Goal: Task Accomplishment & Management: Manage account settings

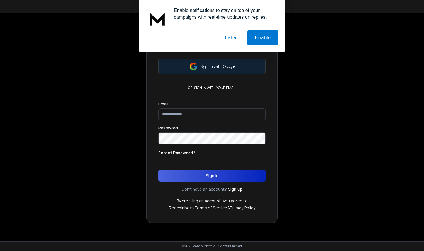
click at [195, 66] on icon at bounding box center [196, 68] width 4 height 4
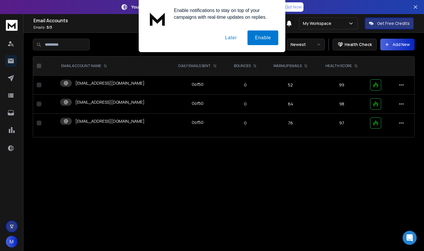
click at [233, 37] on button "Later" at bounding box center [231, 38] width 26 height 15
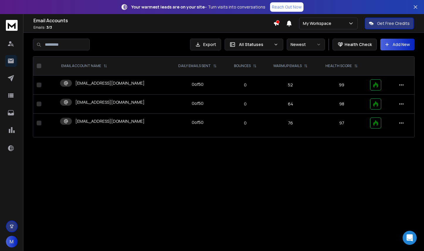
click at [281, 24] on div "My Workspace Get Free Credits" at bounding box center [344, 24] width 141 height 12
click at [277, 24] on icon at bounding box center [276, 23] width 5 height 5
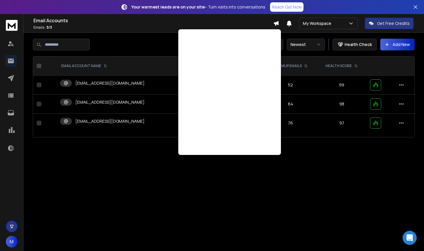
click at [153, 33] on div "Export All Statuses Newest Health Check Add New EMAIL ACCOUNT NAME DAILY EMAILS…" at bounding box center [223, 88] width 401 height 111
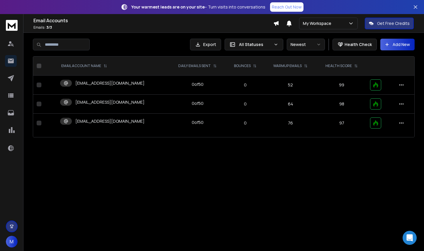
click at [11, 26] on img at bounding box center [12, 25] width 12 height 11
click at [12, 112] on icon at bounding box center [10, 112] width 7 height 7
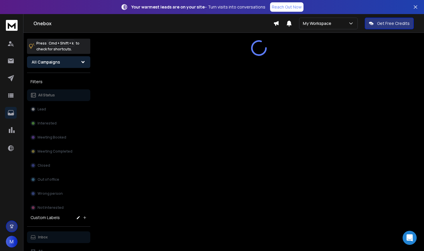
click at [83, 63] on icon at bounding box center [82, 62] width 5 height 5
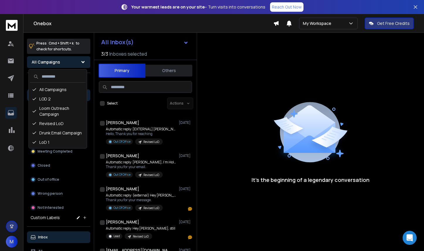
click at [83, 63] on icon at bounding box center [82, 62] width 5 height 5
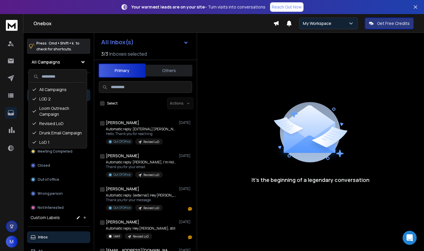
click at [344, 23] on div "My Workspace" at bounding box center [328, 24] width 51 height 6
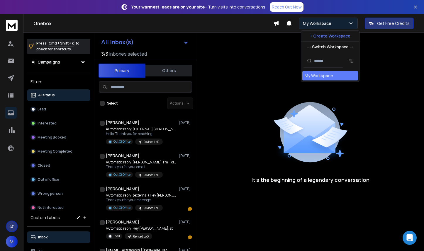
click at [344, 23] on div "My Workspace" at bounding box center [328, 24] width 51 height 6
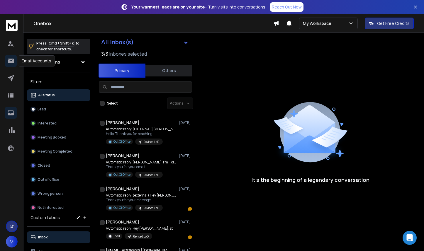
click at [10, 60] on icon at bounding box center [11, 61] width 6 height 5
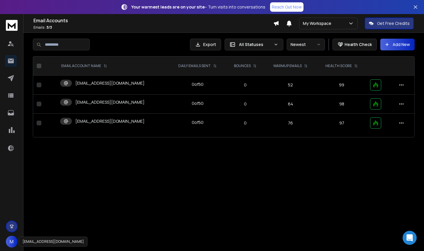
click at [13, 242] on span "M" at bounding box center [12, 242] width 12 height 12
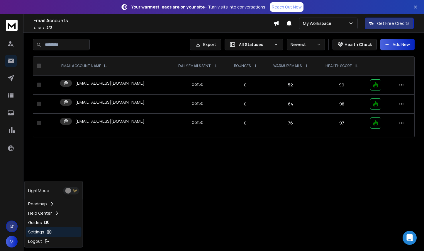
click at [49, 233] on icon at bounding box center [49, 232] width 5 height 5
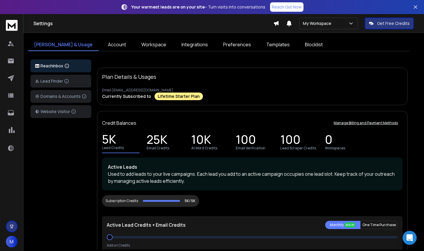
click at [49, 97] on button "Domains & Accounts" at bounding box center [61, 96] width 61 height 13
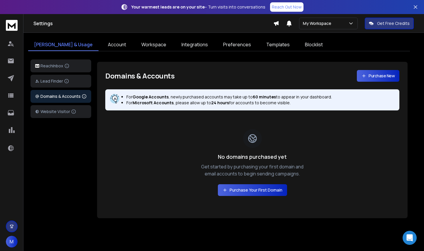
click at [51, 116] on button "Website Visitor" at bounding box center [61, 111] width 61 height 13
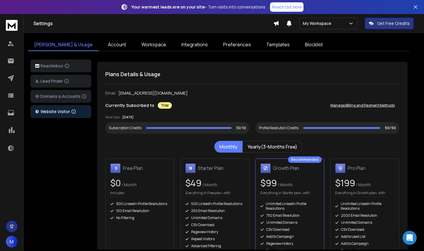
drag, startPoint x: 60, startPoint y: 66, endPoint x: 65, endPoint y: 65, distance: 4.5
click at [60, 66] on button "ReachInbox" at bounding box center [61, 66] width 61 height 13
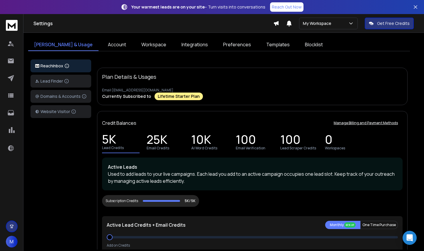
click at [102, 45] on link "Account" at bounding box center [117, 45] width 30 height 12
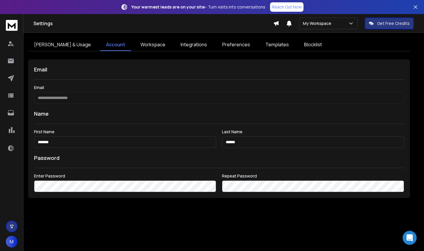
click at [135, 47] on link "Workspace" at bounding box center [153, 45] width 37 height 12
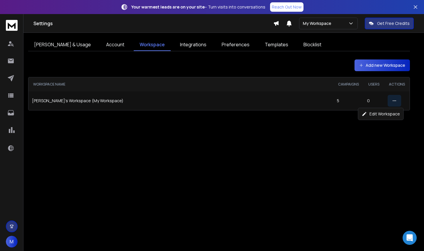
click at [396, 100] on icon "button" at bounding box center [395, 101] width 4 height 4
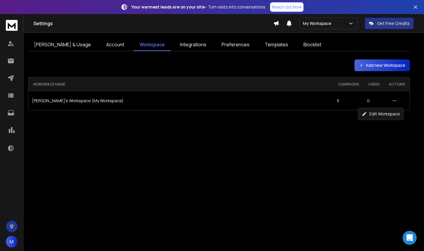
click at [174, 46] on link "Integrations" at bounding box center [193, 45] width 38 height 12
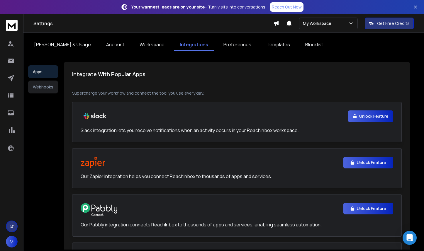
scroll to position [3, 0]
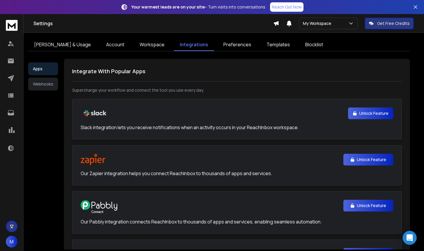
click at [363, 114] on p "Unlock Feature" at bounding box center [373, 114] width 29 height 6
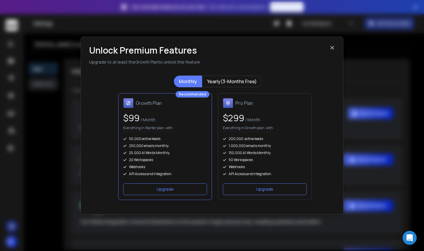
click at [330, 48] on icon at bounding box center [332, 47] width 5 height 5
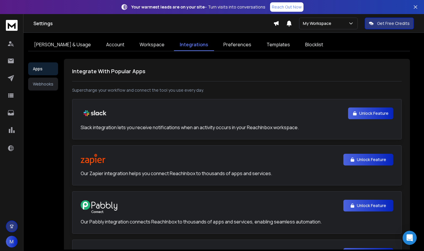
click at [218, 44] on link "Preferences" at bounding box center [238, 45] width 40 height 12
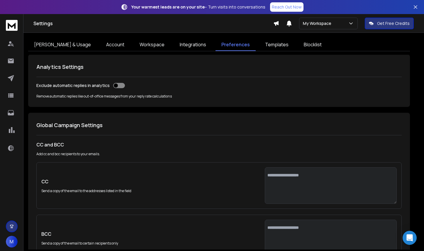
scroll to position [222, 0]
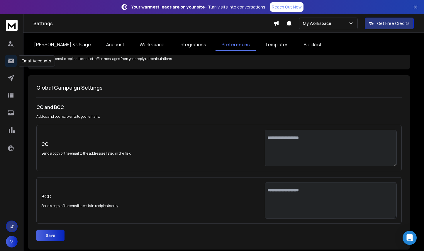
click at [10, 63] on icon at bounding box center [11, 61] width 6 height 5
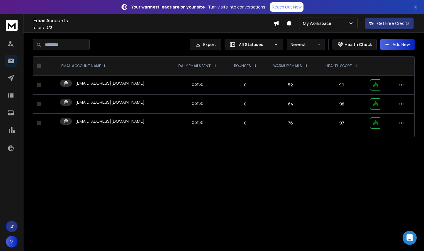
click at [124, 85] on p "mialisagarnes@wellnessgrowthagencyonline.com" at bounding box center [109, 83] width 69 height 6
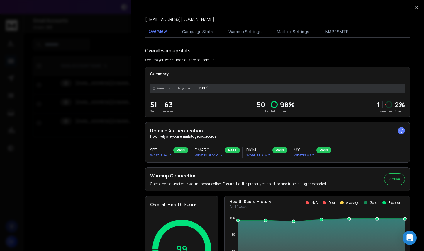
click at [290, 31] on button "Mailbox Settings" at bounding box center [294, 31] width 40 height 13
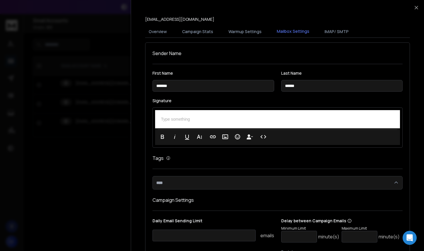
click at [335, 34] on button "IMAP/ SMTP" at bounding box center [336, 31] width 31 height 13
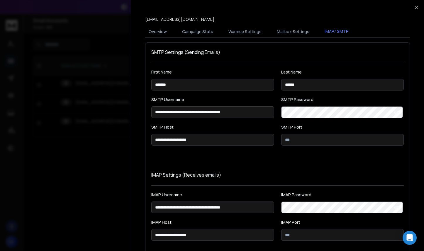
scroll to position [85, 0]
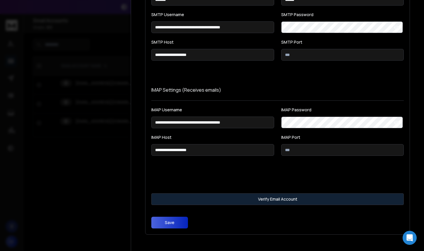
click at [236, 196] on button "Verify Email Account" at bounding box center [277, 200] width 253 height 12
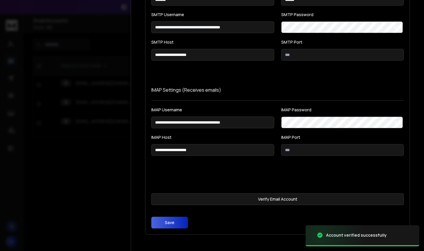
scroll to position [0, 0]
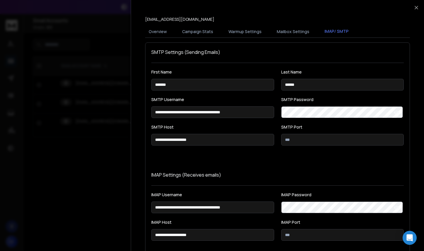
click at [298, 33] on button "Mailbox Settings" at bounding box center [294, 31] width 40 height 13
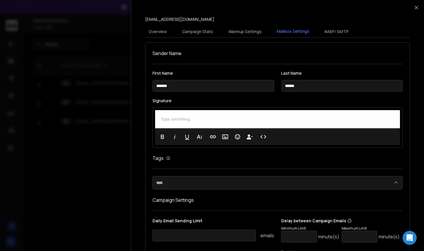
click at [252, 32] on button "Warmup Settings" at bounding box center [245, 31] width 40 height 13
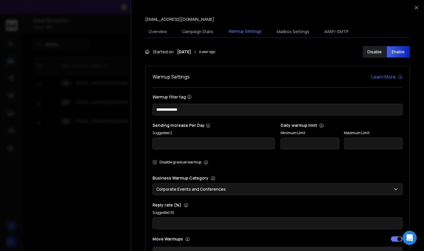
click at [190, 33] on button "Campaign Stats" at bounding box center [198, 31] width 38 height 13
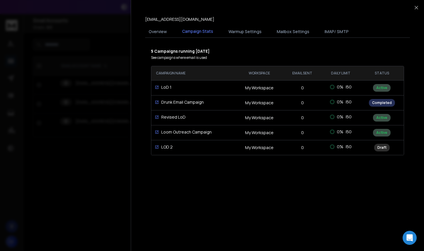
click at [151, 30] on button "Overview" at bounding box center [157, 31] width 25 height 13
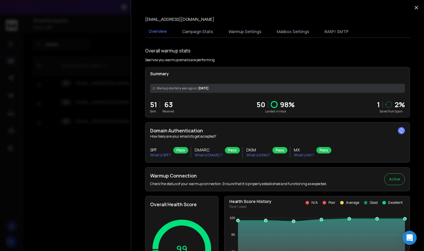
click at [415, 8] on icon "button" at bounding box center [416, 7] width 3 height 3
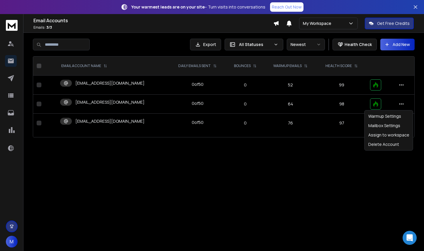
click at [403, 106] on icon at bounding box center [401, 104] width 5 height 5
click at [379, 104] on icon at bounding box center [376, 104] width 6 height 6
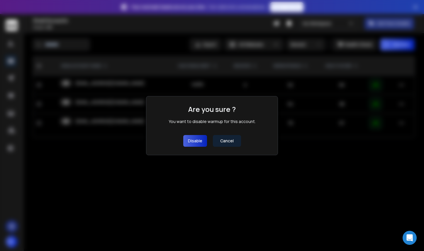
click at [228, 141] on button "Cancel" at bounding box center [227, 141] width 28 height 12
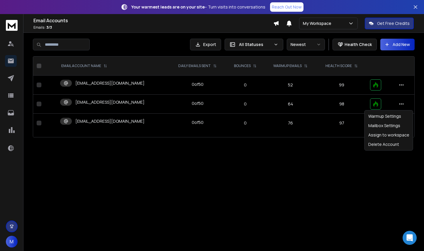
click at [401, 104] on icon at bounding box center [401, 104] width 5 height 5
click at [392, 117] on div "Warmup Settings" at bounding box center [389, 116] width 46 height 9
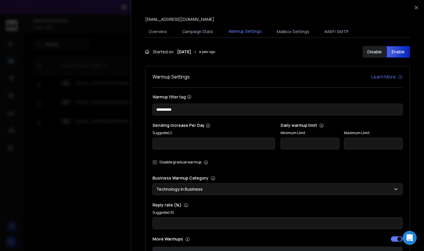
click at [301, 34] on button "Mailbox Settings" at bounding box center [294, 31] width 40 height 13
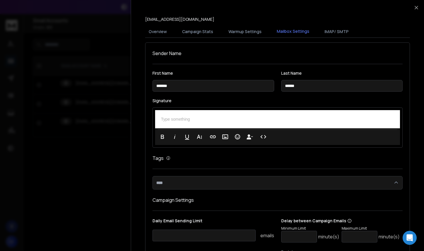
click at [337, 33] on button "IMAP/ SMTP" at bounding box center [336, 31] width 31 height 13
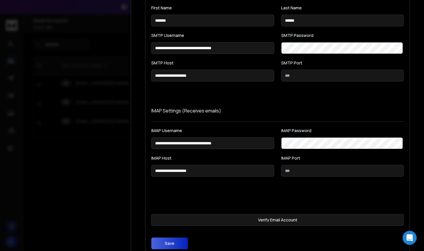
scroll to position [85, 0]
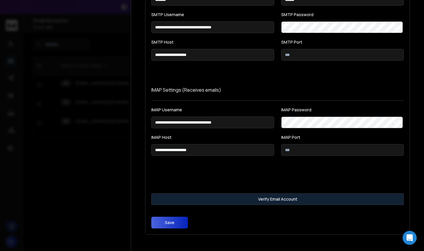
click at [265, 199] on button "Verify Email Account" at bounding box center [277, 200] width 253 height 12
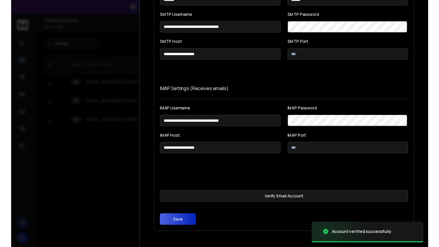
scroll to position [0, 0]
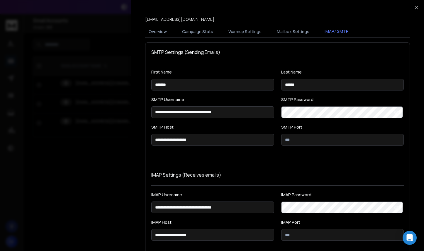
click at [161, 32] on button "Overview" at bounding box center [157, 31] width 25 height 13
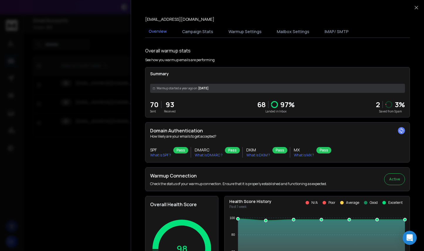
click at [199, 34] on button "Campaign Stats" at bounding box center [198, 31] width 38 height 13
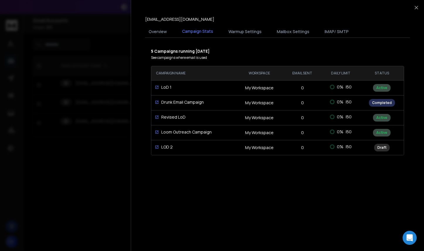
click at [237, 33] on button "Warmup Settings" at bounding box center [245, 31] width 40 height 13
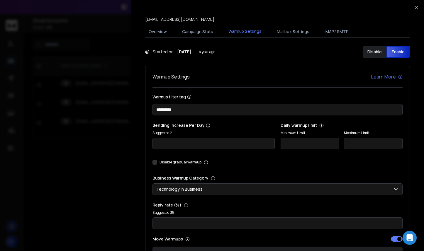
click at [293, 32] on button "Mailbox Settings" at bounding box center [294, 31] width 40 height 13
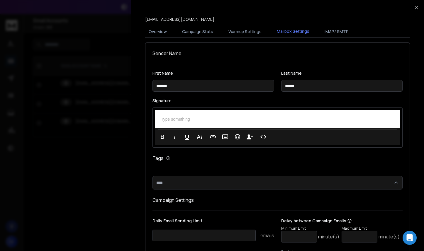
click at [328, 34] on button "IMAP/ SMTP" at bounding box center [336, 31] width 31 height 13
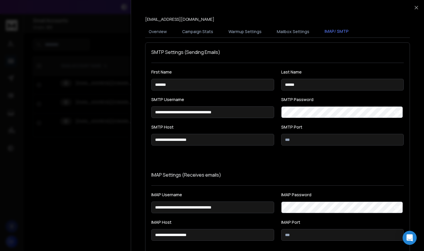
click at [412, 9] on div "**********" at bounding box center [277, 168] width 279 height 323
click at [415, 8] on icon "button" at bounding box center [416, 7] width 3 height 3
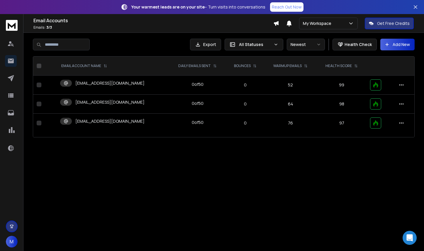
click at [212, 176] on div "Your warmest leads are on your site – Turn visits into conversations Reach Out …" at bounding box center [212, 125] width 424 height 251
click at [179, 194] on div "Your warmest leads are on your site – Turn visits into conversations Reach Out …" at bounding box center [212, 125] width 424 height 251
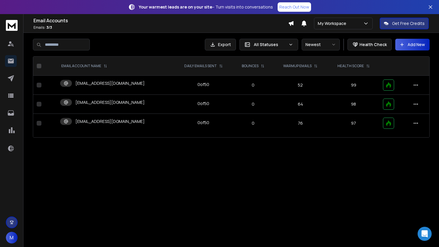
click at [14, 26] on img at bounding box center [12, 25] width 12 height 11
click at [13, 238] on span "M" at bounding box center [12, 238] width 12 height 12
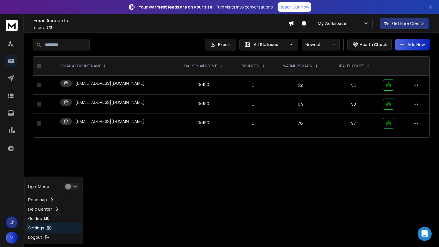
click at [50, 227] on icon at bounding box center [49, 227] width 5 height 5
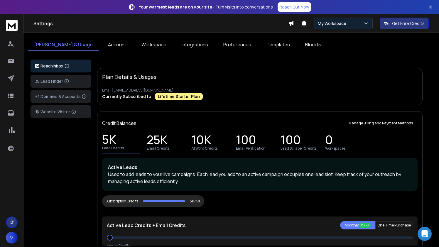
click at [338, 25] on p "My Workspace" at bounding box center [333, 24] width 31 height 6
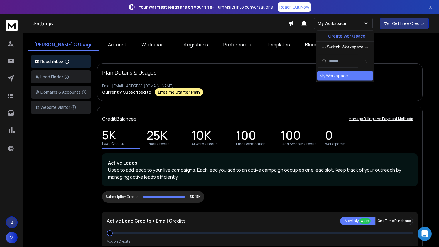
click at [58, 139] on div "ReachInbox Lead Finder Domains & Accounts Website Visitor Plan Details & Usages…" at bounding box center [227, 145] width 392 height 181
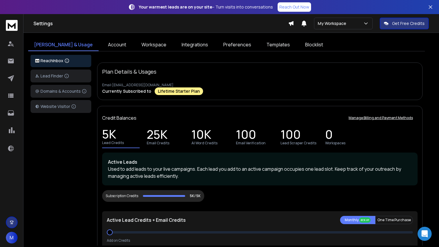
scroll to position [6, 0]
click at [102, 49] on link "Account" at bounding box center [117, 45] width 30 height 12
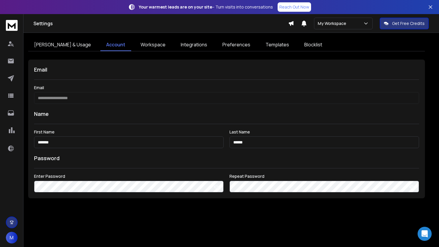
click at [135, 47] on link "Workspace" at bounding box center [153, 45] width 37 height 12
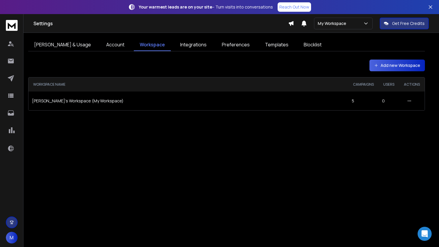
click at [174, 48] on link "Integrations" at bounding box center [193, 45] width 38 height 12
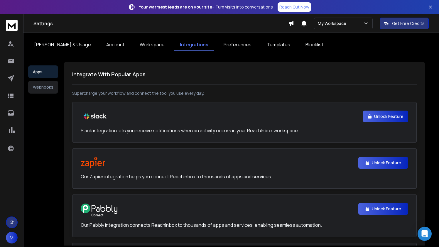
click at [218, 47] on link "Preferences" at bounding box center [238, 45] width 40 height 12
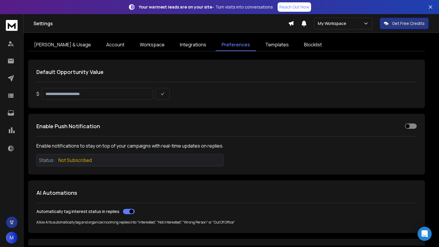
click at [259, 47] on link "Templates" at bounding box center [276, 45] width 35 height 12
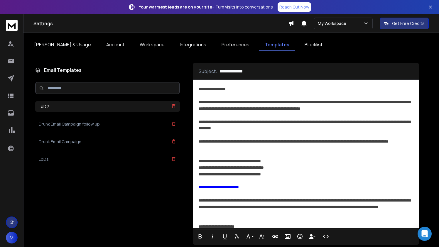
click at [299, 46] on link "Blocklist" at bounding box center [314, 45] width 30 height 12
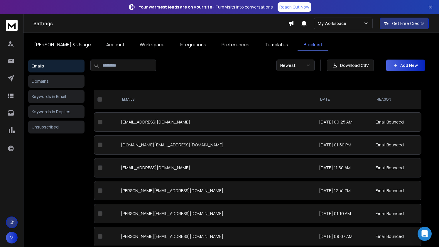
click at [11, 26] on img at bounding box center [12, 25] width 12 height 11
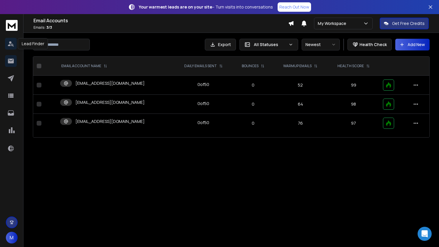
click at [10, 46] on icon at bounding box center [10, 43] width 7 height 7
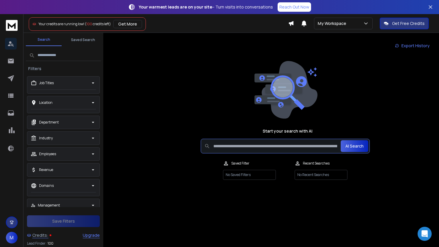
click at [42, 235] on span "Credits:" at bounding box center [40, 235] width 16 height 6
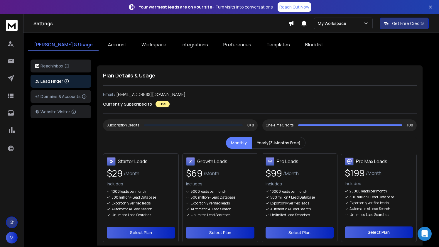
click at [50, 65] on button "ReachInbox" at bounding box center [61, 66] width 61 height 13
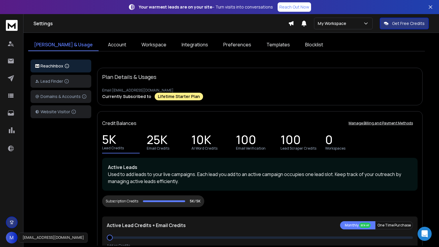
click at [11, 239] on span "M" at bounding box center [12, 238] width 12 height 12
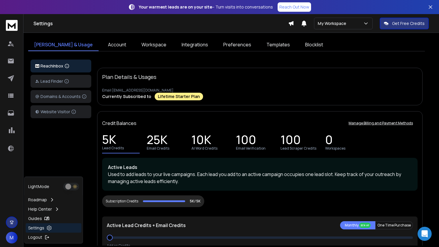
click at [38, 228] on p "Settings" at bounding box center [36, 228] width 16 height 6
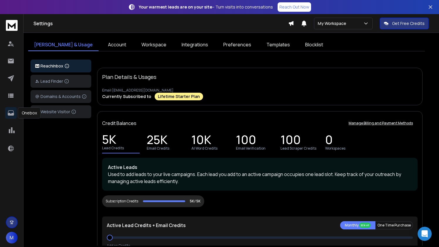
click at [13, 112] on icon at bounding box center [10, 112] width 7 height 7
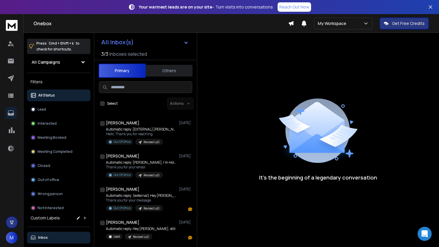
click at [120, 70] on button "Primary" at bounding box center [122, 71] width 47 height 14
click at [13, 61] on icon at bounding box center [11, 61] width 6 height 5
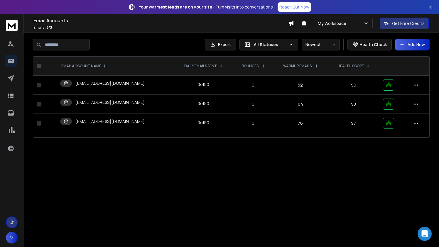
click at [10, 27] on img at bounding box center [12, 25] width 12 height 11
click at [9, 112] on icon at bounding box center [10, 112] width 7 height 7
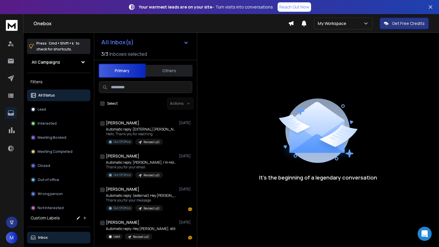
click at [43, 240] on p "Inbox" at bounding box center [43, 237] width 10 height 5
click at [424, 235] on div "Open Intercom Messenger" at bounding box center [425, 234] width 16 height 16
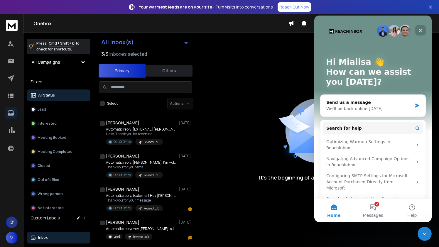
click at [421, 31] on icon "Close" at bounding box center [420, 30] width 3 height 3
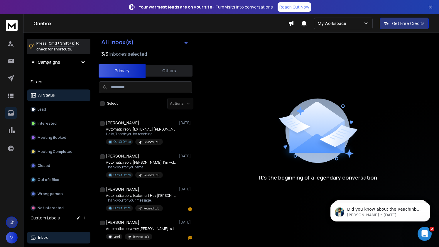
click at [58, 237] on button "Inbox" at bounding box center [58, 238] width 63 height 12
click at [50, 109] on button "Lead" at bounding box center [58, 110] width 63 height 12
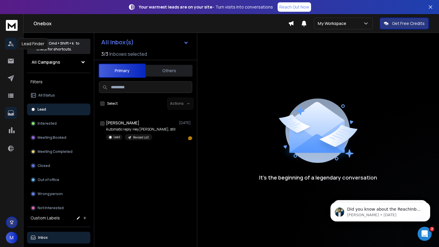
click at [11, 43] on circle at bounding box center [10, 42] width 2 height 2
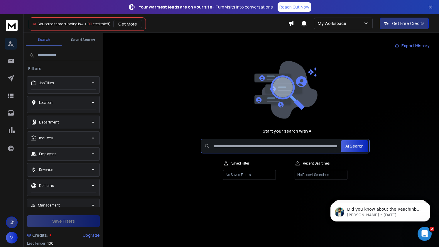
click at [13, 27] on img at bounding box center [12, 25] width 12 height 11
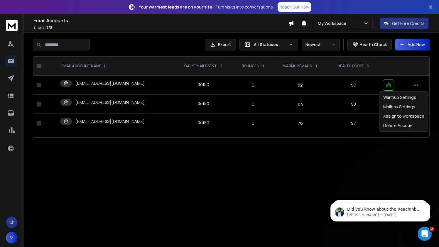
click at [418, 83] on icon at bounding box center [415, 84] width 5 height 5
click at [408, 107] on div "Mailbox Settings" at bounding box center [404, 106] width 46 height 9
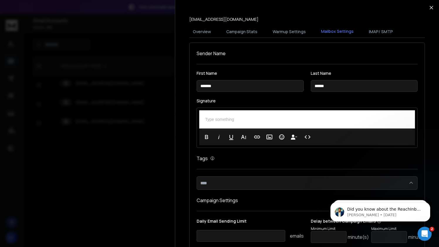
click at [424, 8] on icon "button" at bounding box center [431, 8] width 6 height 6
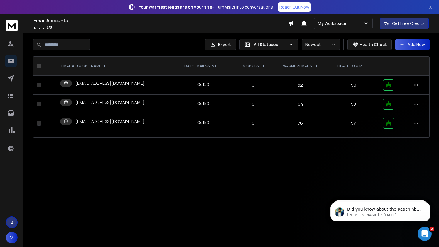
click at [418, 104] on icon at bounding box center [415, 104] width 5 height 5
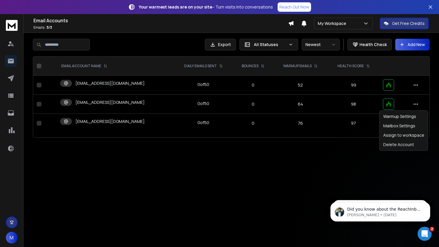
drag, startPoint x: 315, startPoint y: 168, endPoint x: 338, endPoint y: 164, distance: 23.7
click at [317, 168] on div "Your warmest leads are on your site – Turn visits into conversations Reach Out …" at bounding box center [219, 123] width 439 height 247
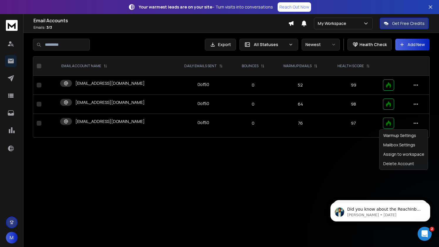
click at [416, 122] on icon at bounding box center [415, 123] width 5 height 5
click at [394, 154] on div "Assign to workspace" at bounding box center [404, 154] width 46 height 9
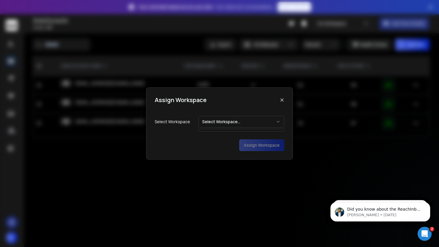
click at [275, 122] on button "Select Workspace..." at bounding box center [241, 122] width 86 height 12
click at [283, 102] on icon at bounding box center [282, 100] width 5 height 5
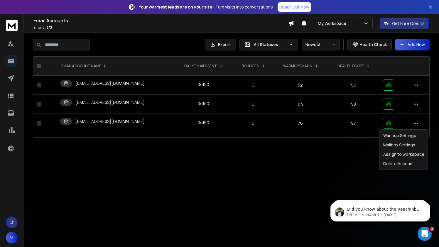
click at [416, 122] on icon at bounding box center [415, 123] width 5 height 5
click at [282, 161] on div "Your warmest leads are on your site – Turn visits into conversations Reach Out …" at bounding box center [219, 123] width 439 height 247
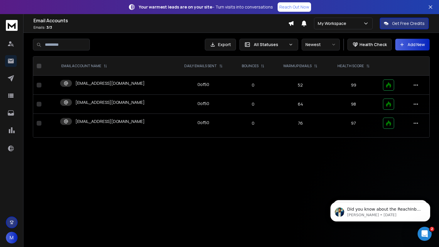
click at [9, 23] on img at bounding box center [12, 25] width 12 height 11
click at [9, 61] on icon at bounding box center [11, 61] width 6 height 5
click at [11, 78] on icon at bounding box center [11, 78] width 6 height 6
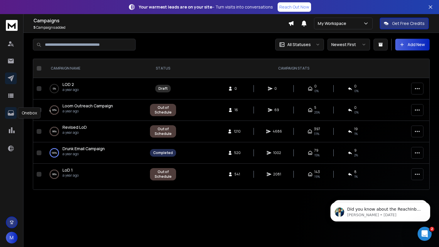
click at [11, 112] on icon at bounding box center [10, 112] width 7 height 7
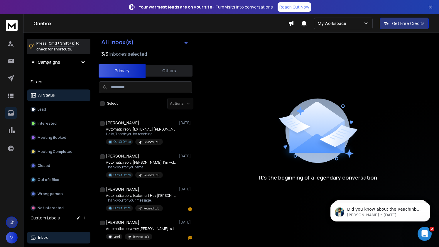
click at [40, 239] on p "Inbox" at bounding box center [43, 237] width 10 height 5
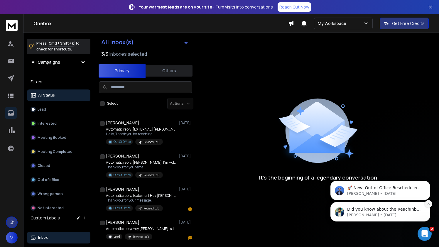
click at [424, 204] on icon "Dismiss notification" at bounding box center [428, 203] width 3 height 3
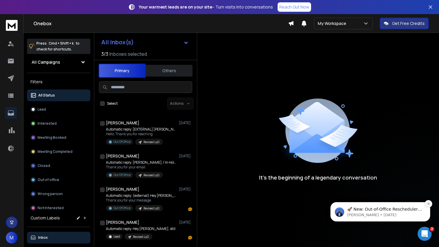
click at [424, 203] on icon "Dismiss notification" at bounding box center [428, 204] width 2 height 2
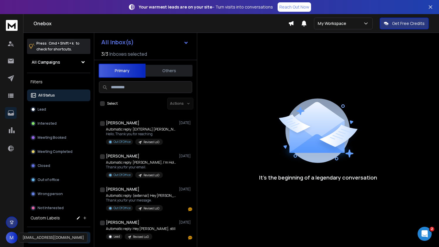
click at [10, 237] on span "M" at bounding box center [12, 238] width 12 height 12
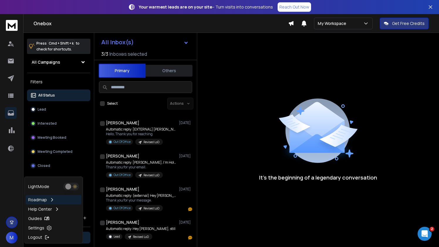
click at [9, 185] on div "M" at bounding box center [11, 131] width 23 height 235
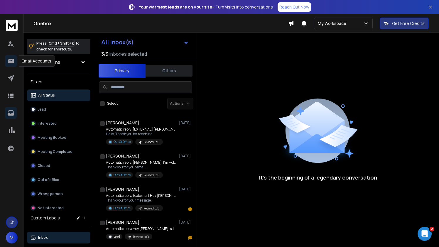
click at [12, 59] on icon at bounding box center [11, 61] width 6 height 5
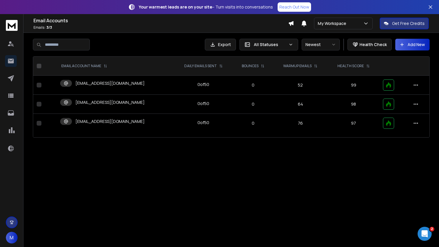
click at [96, 85] on p "mialisagarnes@wellnessgrowthagencyonline.com" at bounding box center [109, 83] width 69 height 6
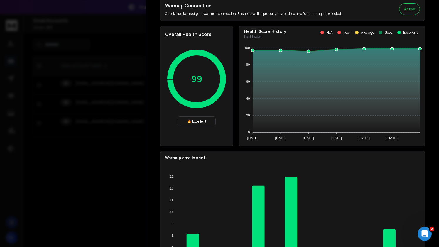
scroll to position [219, 0]
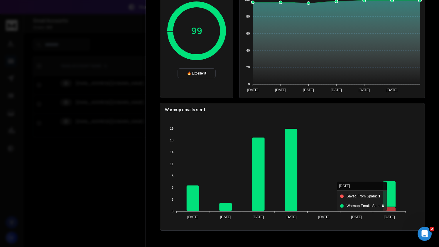
click at [389, 210] on icon at bounding box center [389, 209] width 13 height 4
click at [393, 191] on icon at bounding box center [389, 194] width 13 height 26
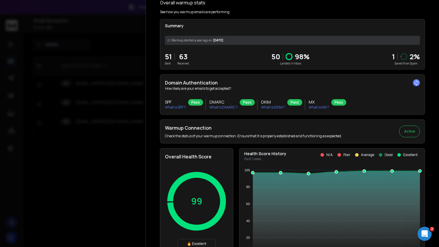
scroll to position [0, 0]
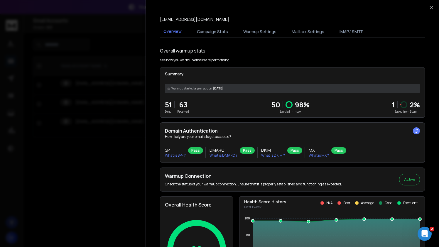
click at [206, 32] on button "Campaign Stats" at bounding box center [212, 31] width 38 height 13
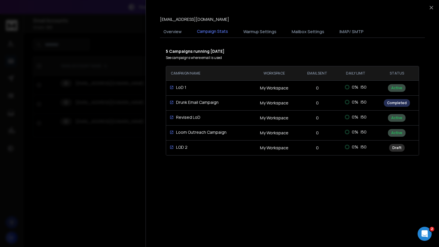
click at [305, 33] on button "Mailbox Settings" at bounding box center [308, 31] width 40 height 13
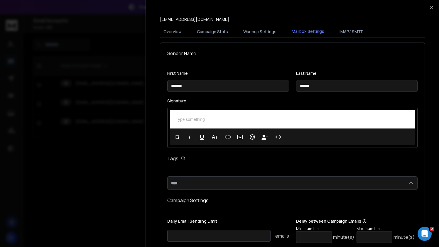
drag, startPoint x: 430, startPoint y: 8, endPoint x: 397, endPoint y: 10, distance: 33.2
click at [424, 8] on icon "button" at bounding box center [431, 7] width 3 height 3
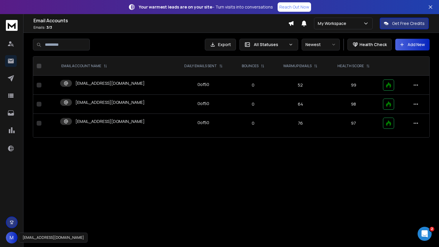
click at [11, 237] on span "M" at bounding box center [12, 238] width 12 height 12
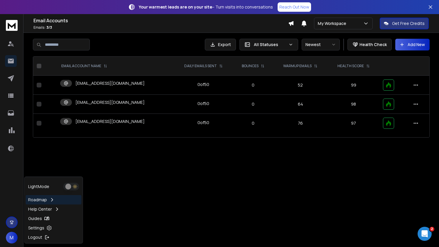
click at [11, 175] on div "M" at bounding box center [11, 131] width 23 height 235
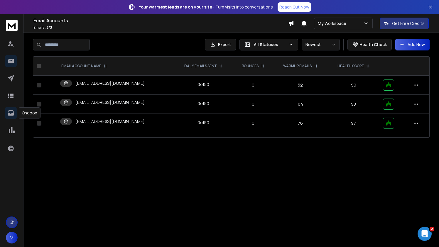
click at [10, 115] on icon at bounding box center [11, 112] width 6 height 5
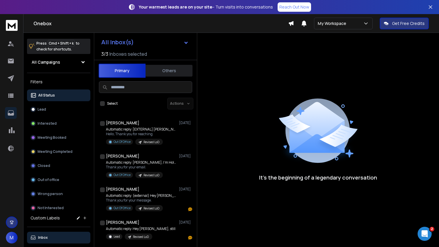
click at [400, 23] on p "Get Free Credits" at bounding box center [408, 24] width 33 height 6
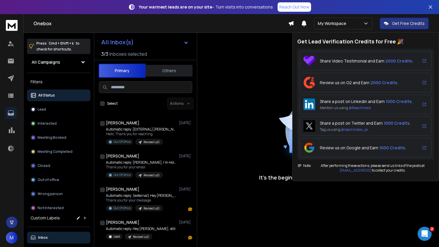
click at [251, 55] on div "It’s the beginning of a legendary conversation" at bounding box center [318, 138] width 242 height 210
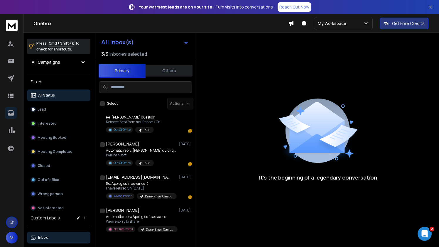
scroll to position [541, 0]
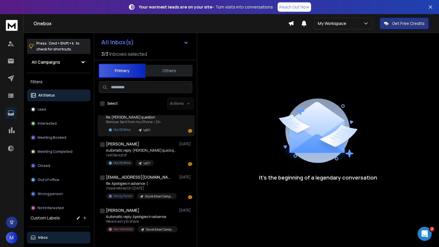
click at [151, 119] on p "Re: Lisa quick question" at bounding box center [133, 117] width 55 height 5
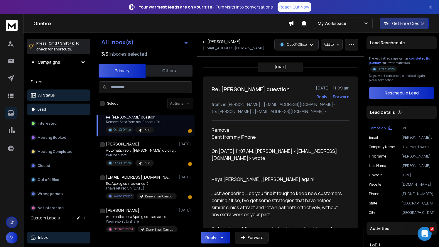
click at [57, 111] on button "Lead" at bounding box center [58, 110] width 63 height 12
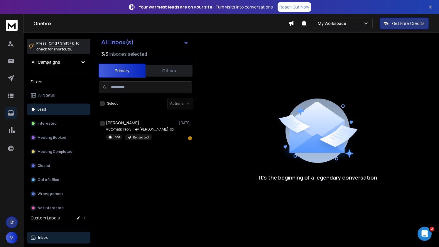
click at [160, 87] on input at bounding box center [145, 87] width 93 height 12
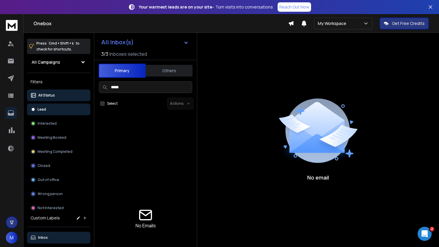
type input "*****"
click at [56, 96] on button "All Status" at bounding box center [58, 96] width 63 height 12
click at [139, 87] on input "*****" at bounding box center [145, 87] width 93 height 12
click at [45, 111] on p "Lead" at bounding box center [42, 109] width 9 height 5
drag, startPoint x: 180, startPoint y: 85, endPoint x: 167, endPoint y: 86, distance: 12.6
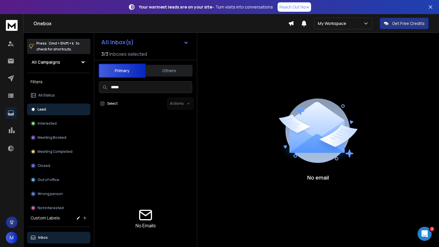
click at [177, 85] on input "*****" at bounding box center [145, 87] width 93 height 12
drag, startPoint x: 148, startPoint y: 86, endPoint x: 55, endPoint y: 79, distance: 92.7
click at [56, 79] on div "Press Cmd + Shift + k to check for shortcuts. All Campaigns All Campaigns Filte…" at bounding box center [231, 156] width 416 height 247
click at [125, 92] on input at bounding box center [145, 87] width 93 height 12
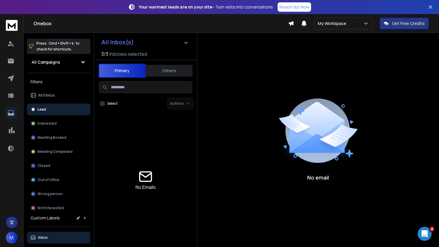
click at [146, 182] on icon at bounding box center [146, 177] width 14 height 14
click at [56, 99] on button "All Status" at bounding box center [58, 96] width 63 height 12
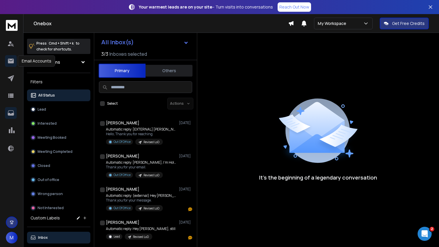
click at [11, 62] on icon at bounding box center [11, 61] width 6 height 5
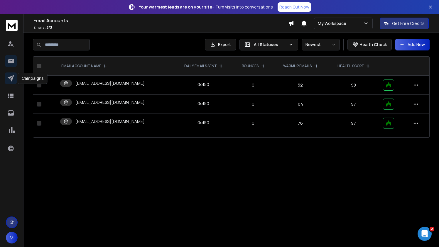
click at [10, 80] on icon at bounding box center [10, 78] width 7 height 7
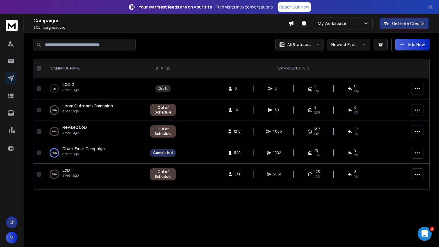
click at [39, 131] on button "button" at bounding box center [39, 131] width 5 height 5
click at [40, 110] on button "button" at bounding box center [39, 110] width 5 height 5
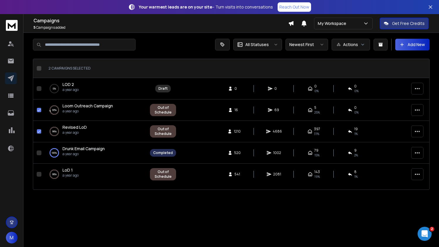
click at [39, 173] on button "button" at bounding box center [39, 174] width 5 height 5
click at [40, 130] on button "button" at bounding box center [39, 131] width 5 height 5
click at [39, 109] on button "button" at bounding box center [39, 110] width 5 height 5
click at [41, 175] on button "button" at bounding box center [39, 174] width 5 height 5
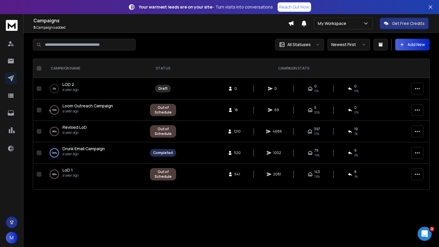
click at [93, 46] on input at bounding box center [84, 45] width 103 height 12
click at [153, 92] on td "Draft" at bounding box center [162, 88] width 33 height 21
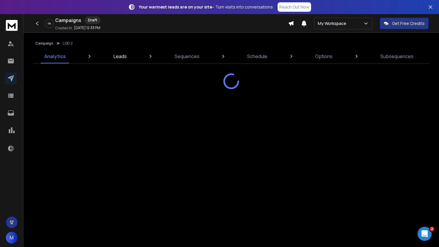
click at [119, 58] on p "Leads" at bounding box center [120, 56] width 13 height 7
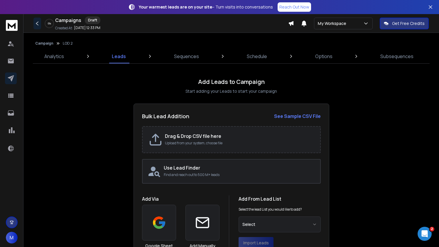
click at [37, 25] on icon at bounding box center [37, 23] width 5 height 5
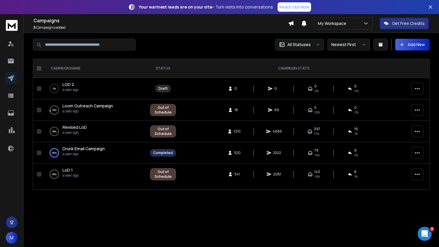
click at [160, 153] on div "Completed" at bounding box center [163, 153] width 20 height 5
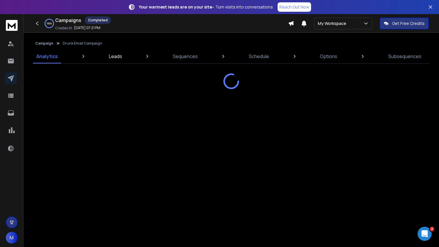
click at [110, 58] on p "Leads" at bounding box center [115, 56] width 13 height 7
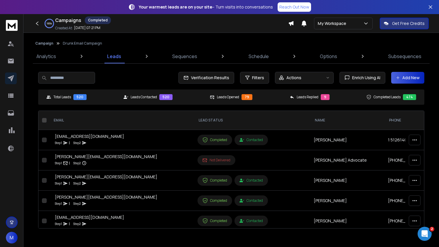
click at [416, 140] on icon "button" at bounding box center [414, 139] width 5 height 5
click at [424, 137] on div "Verification Results Filters Actions Enrich Using AI Add New Total Leads 520 Le…" at bounding box center [231, 147] width 392 height 151
click at [108, 138] on div "jabraham@facetofacespa.com" at bounding box center [89, 137] width 69 height 6
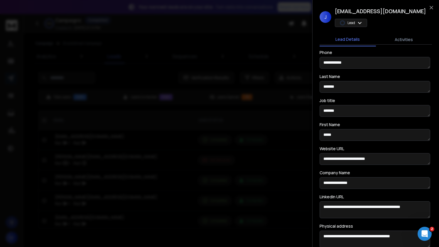
click at [394, 39] on button "Activities" at bounding box center [404, 39] width 56 height 13
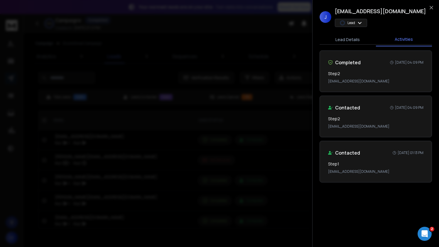
click at [424, 8] on icon "button" at bounding box center [431, 8] width 6 height 6
